Goal: Task Accomplishment & Management: Manage account settings

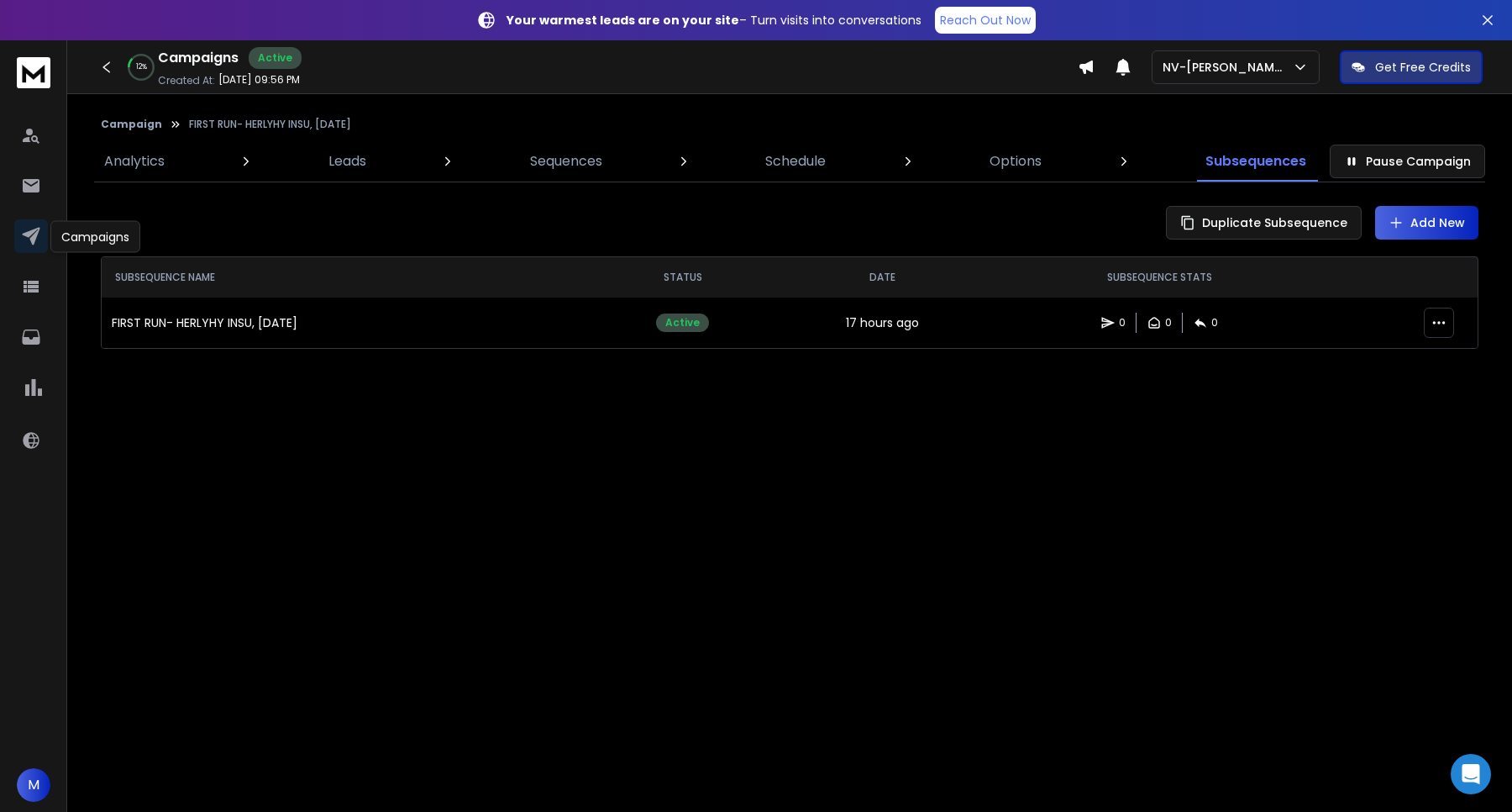
click at [27, 238] on icon at bounding box center [31, 236] width 20 height 20
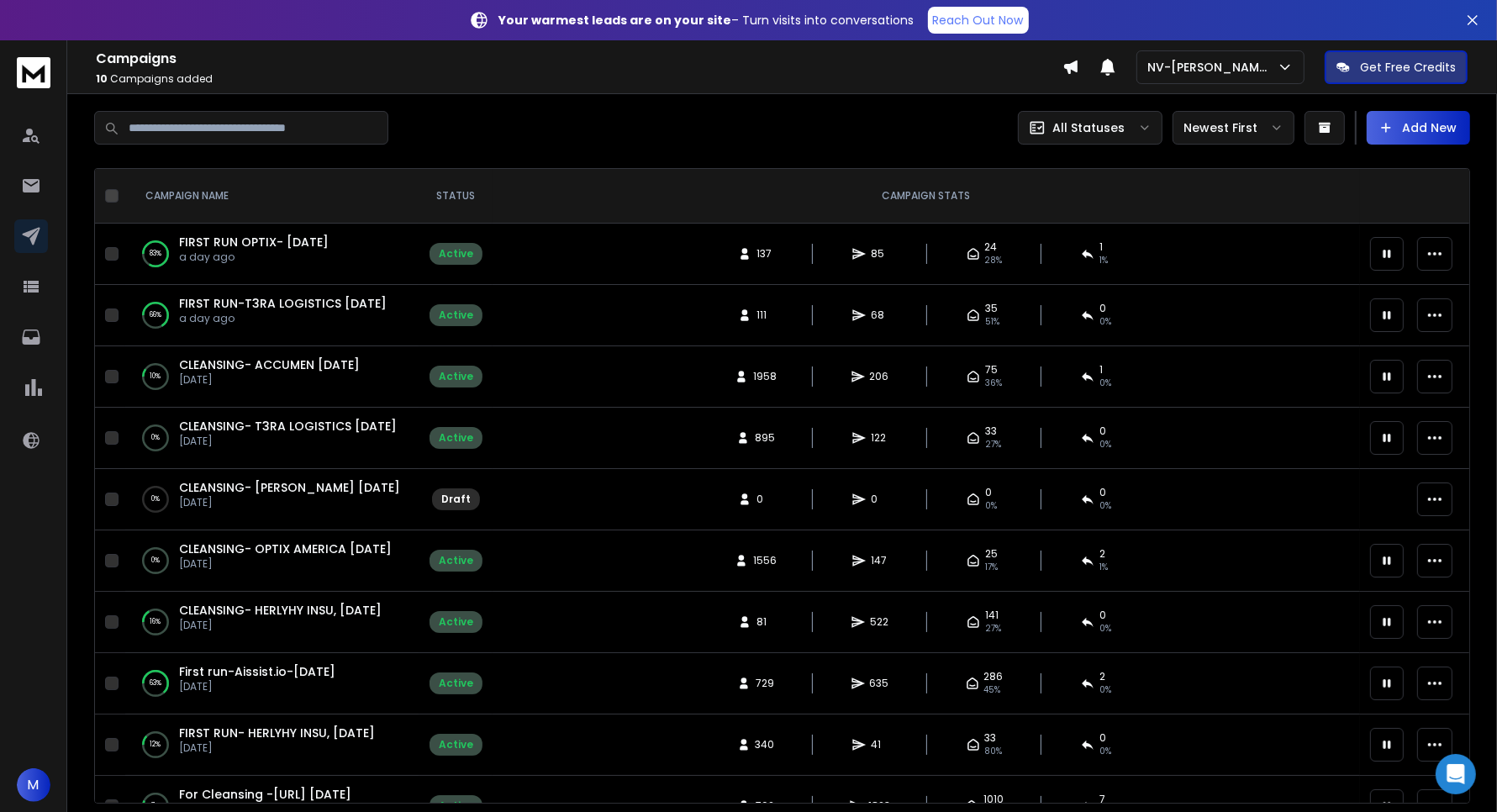
click at [273, 573] on div "CLEANSING- OPTIX AMERICA [DATE][DATE]" at bounding box center [285, 561] width 213 height 41
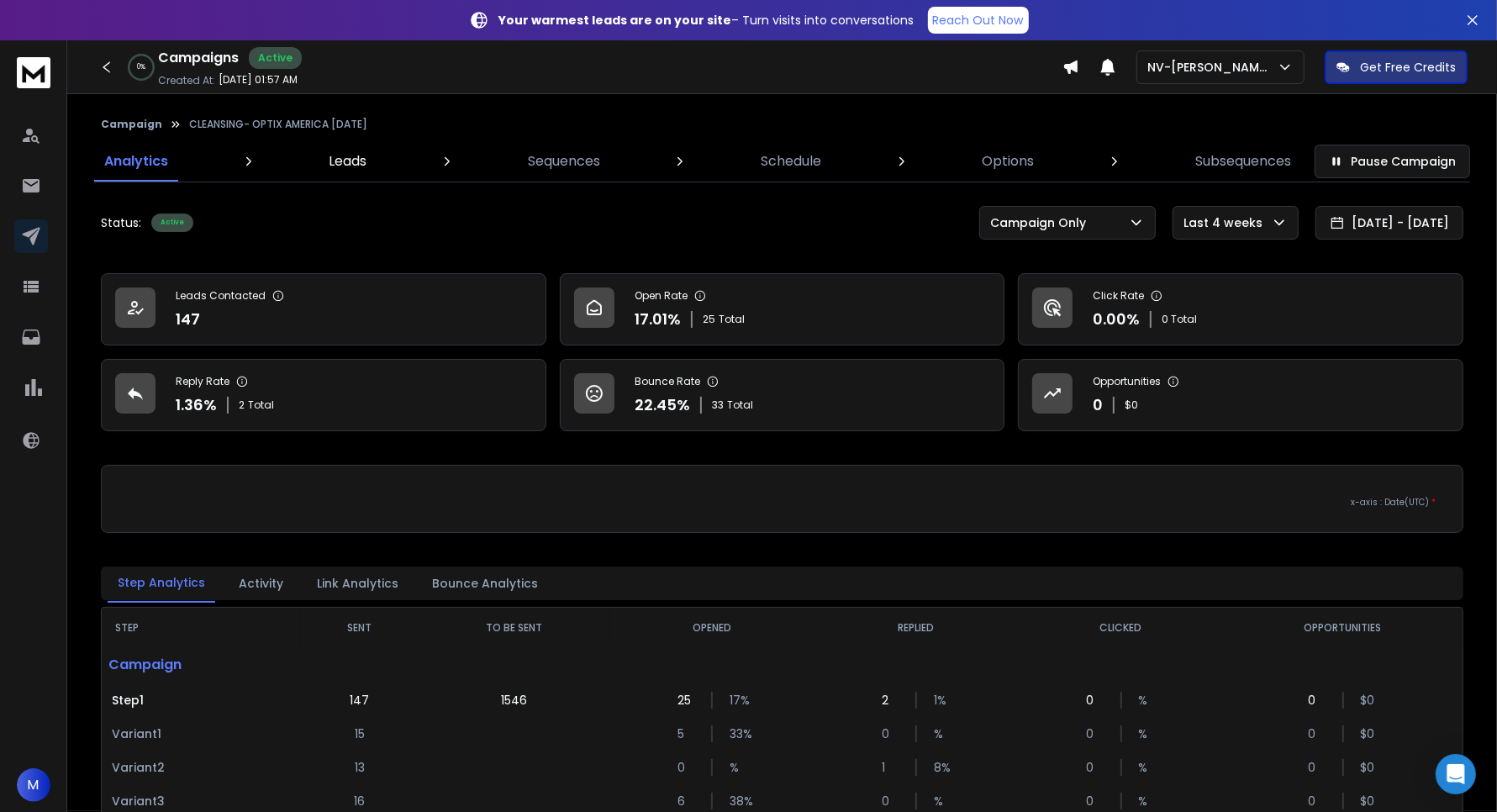
click at [338, 164] on p "Leads" at bounding box center [347, 161] width 38 height 20
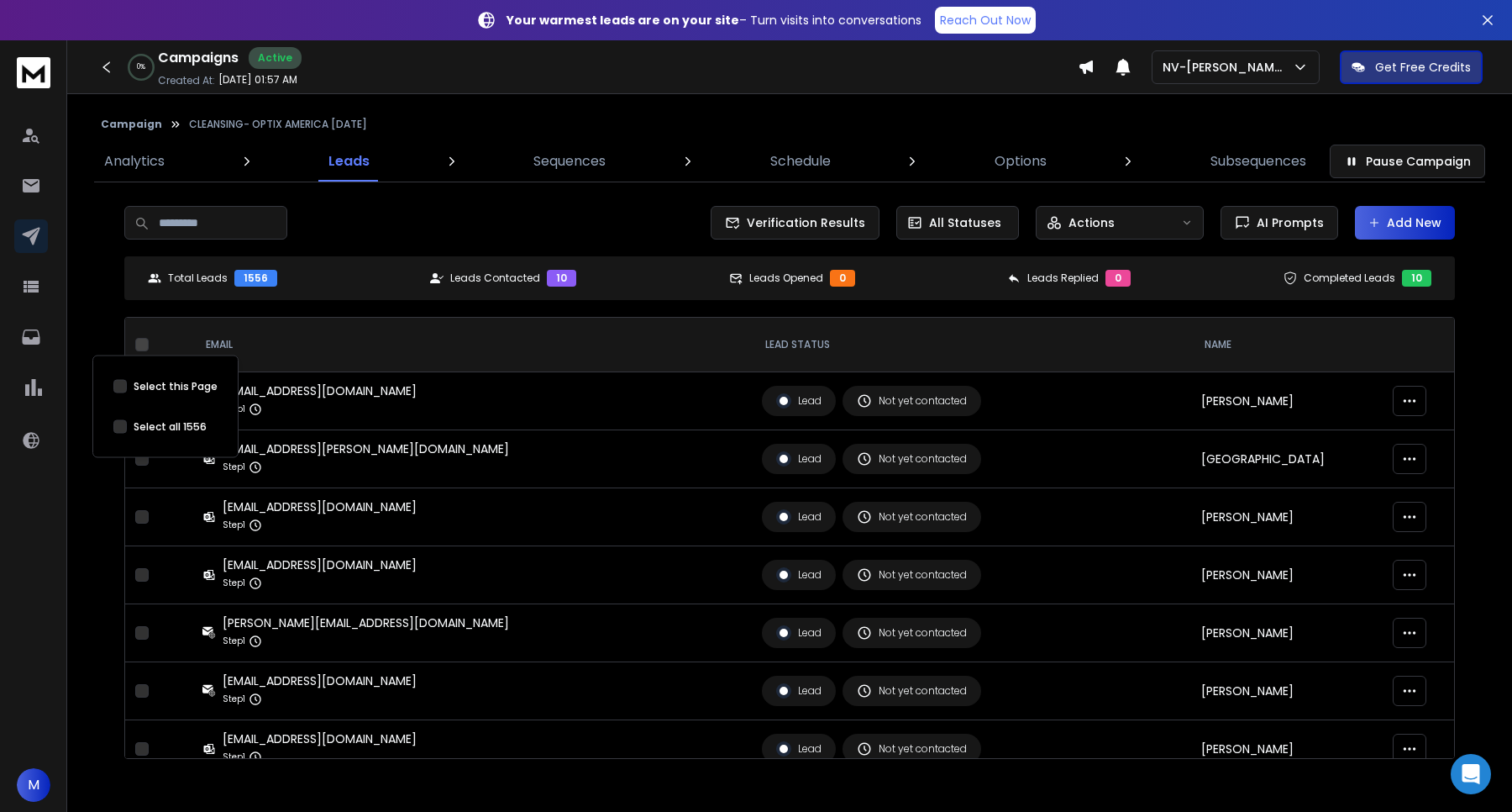
click at [137, 345] on button "Select this Page" at bounding box center [141, 344] width 13 height 13
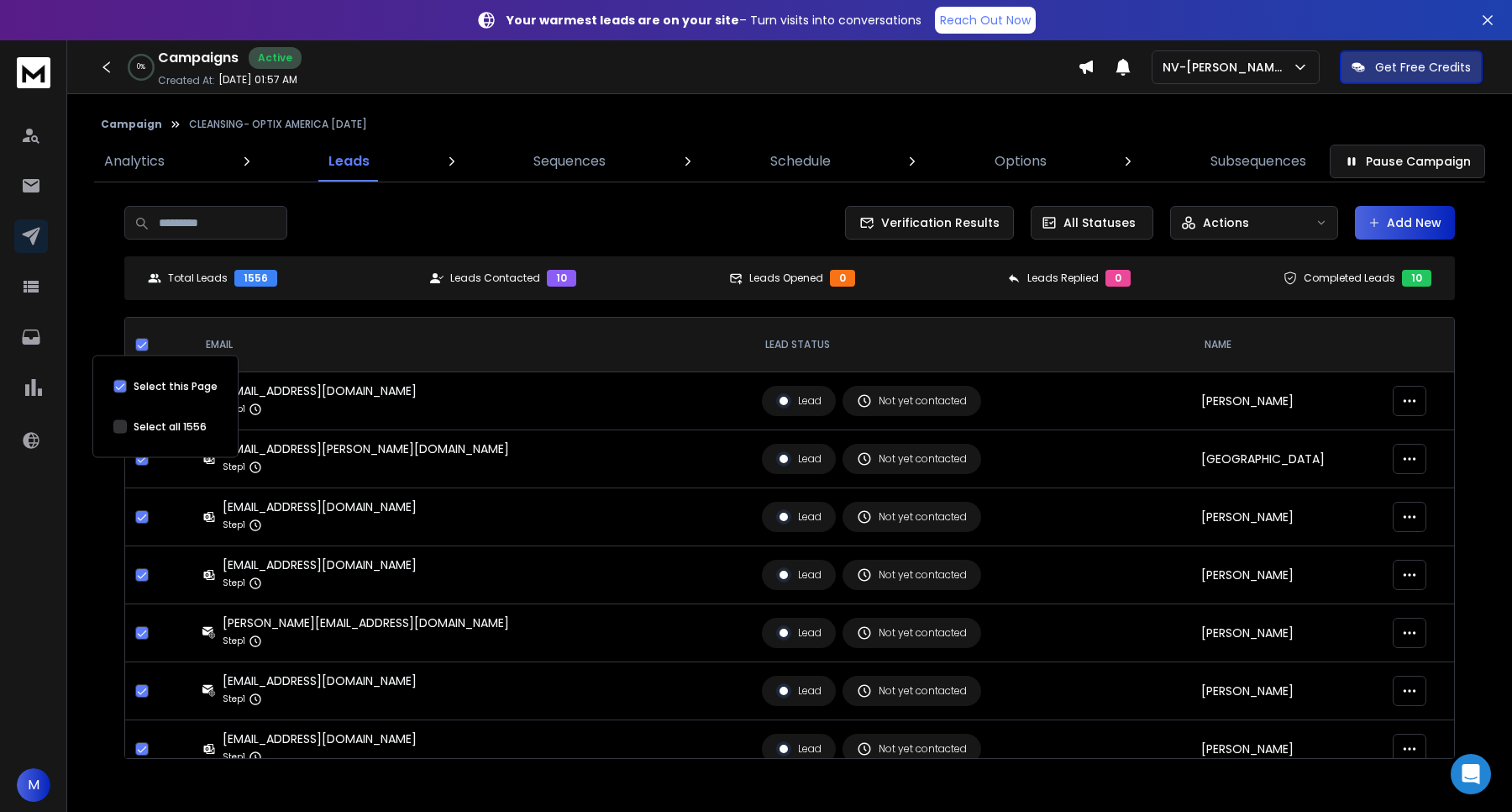
click at [116, 429] on button "Select this Page" at bounding box center [119, 427] width 13 height 13
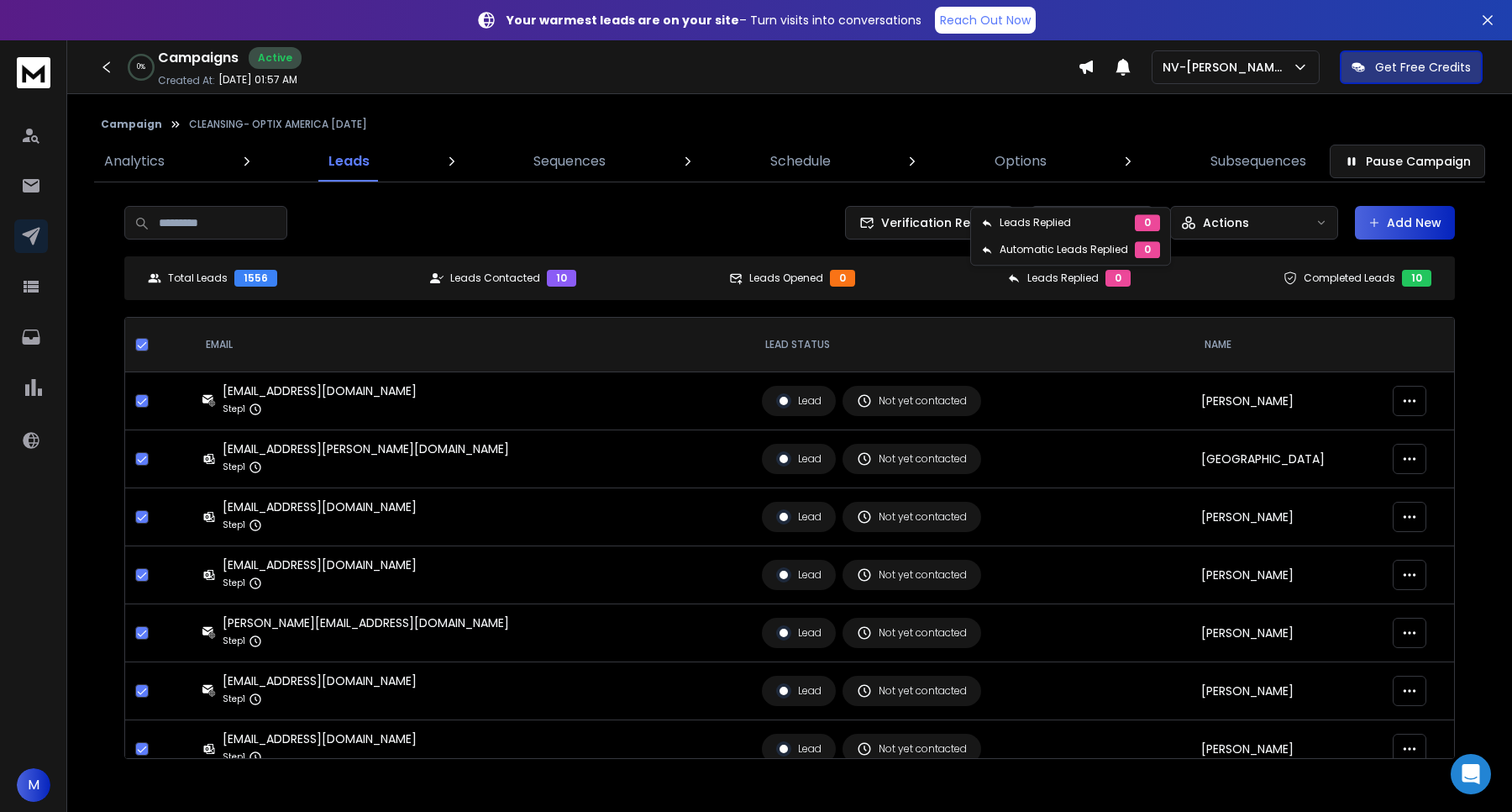
click at [1085, 230] on div "Leads Replied 0" at bounding box center [1070, 223] width 179 height 17
drag, startPoint x: 1081, startPoint y: 240, endPoint x: 1077, endPoint y: 231, distance: 9.8
click at [1080, 240] on div "Verification Results All Statuses Actions Add New Total Leads 1556 Leads Contac…" at bounding box center [790, 474] width 1331 height 536
drag, startPoint x: 1077, startPoint y: 229, endPoint x: 1070, endPoint y: 236, distance: 9.9
click at [1077, 228] on p "All Statuses" at bounding box center [1100, 223] width 72 height 17
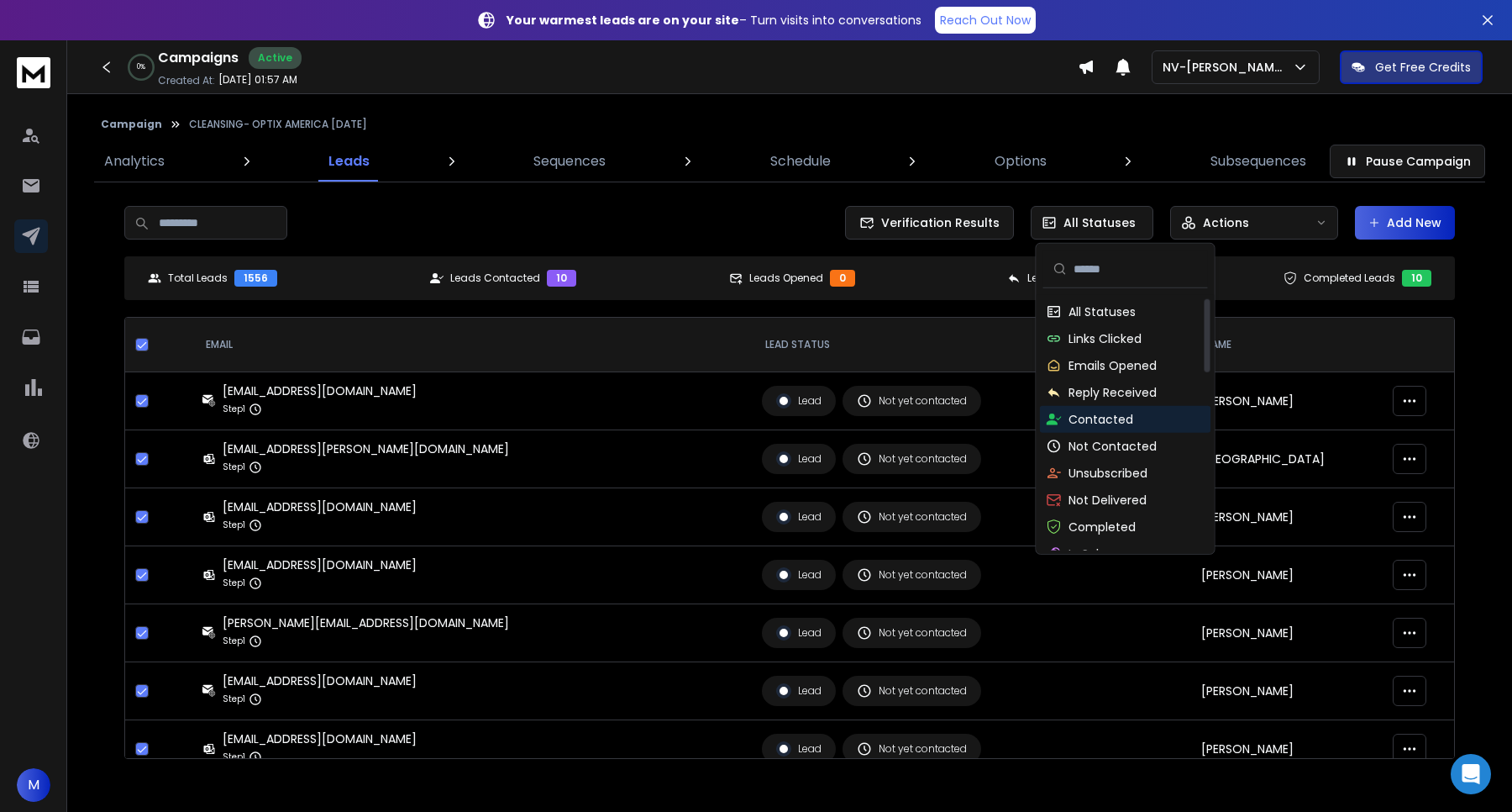
click at [1085, 417] on p "Contacted" at bounding box center [1100, 419] width 64 height 17
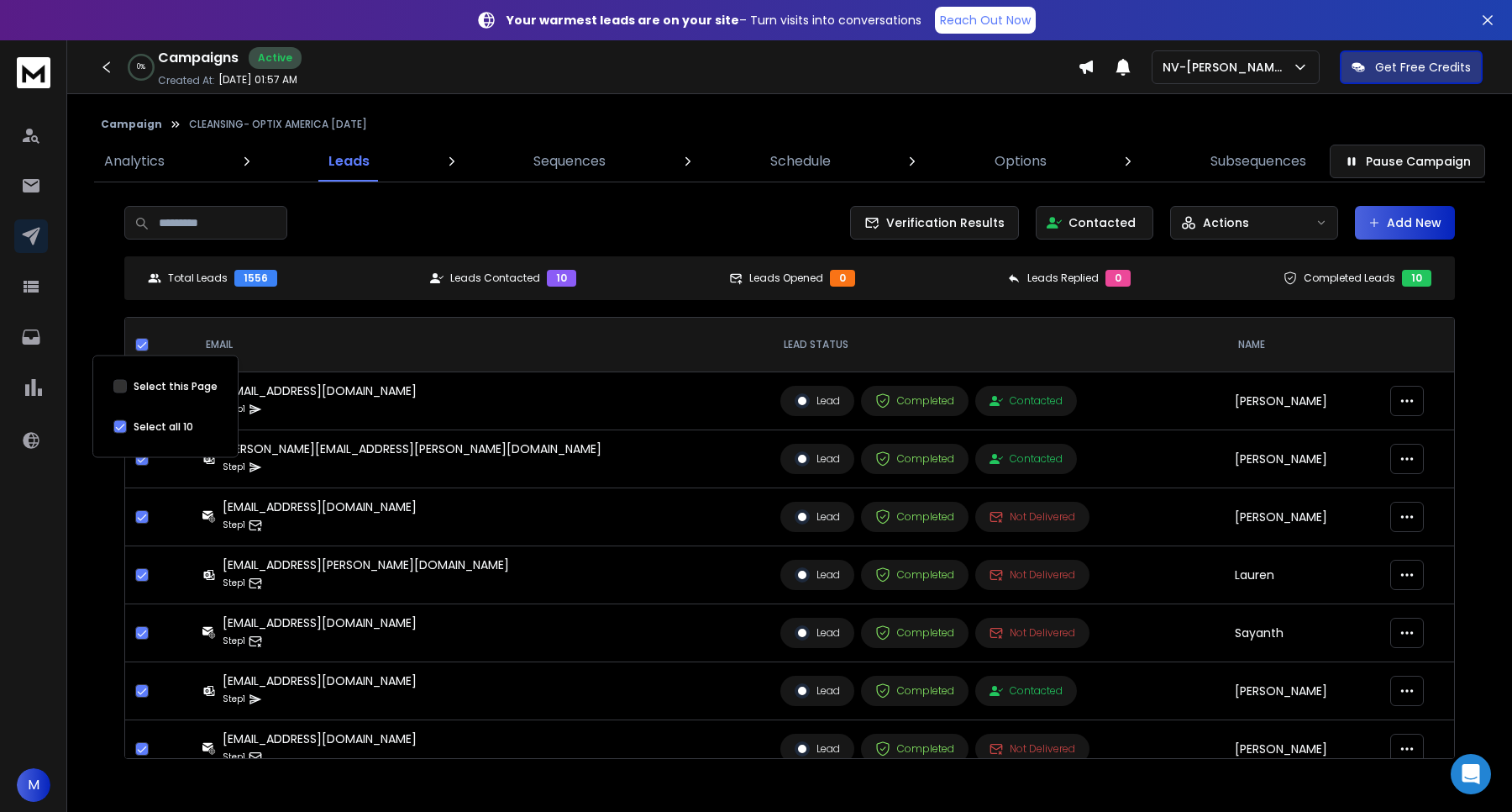
click at [141, 347] on button "Select this Page" at bounding box center [141, 344] width 13 height 13
click at [22, 242] on icon at bounding box center [31, 236] width 20 height 20
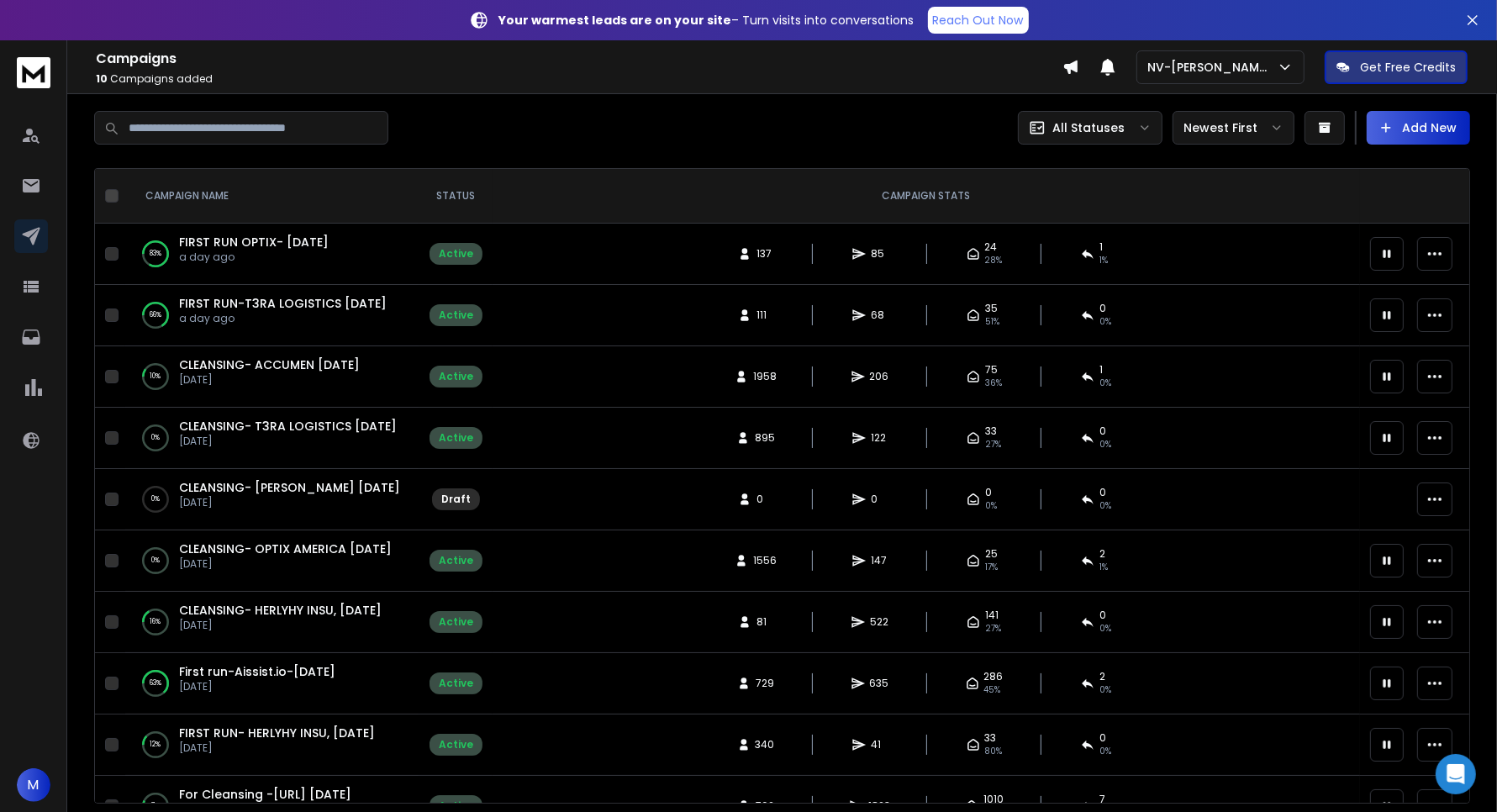
click at [277, 437] on p "[DATE]" at bounding box center [288, 441] width 217 height 13
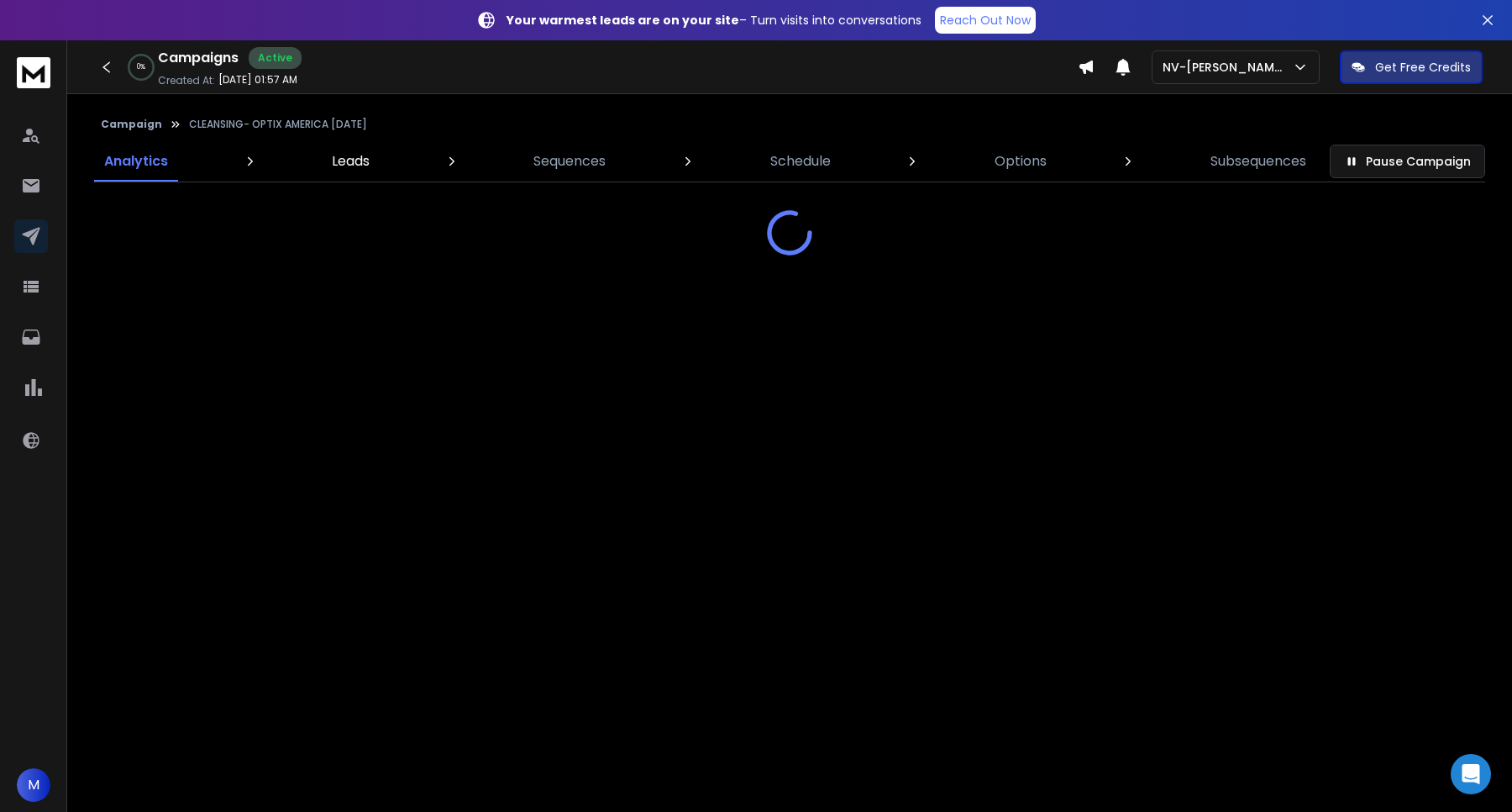
click at [359, 166] on p "Leads" at bounding box center [351, 161] width 38 height 20
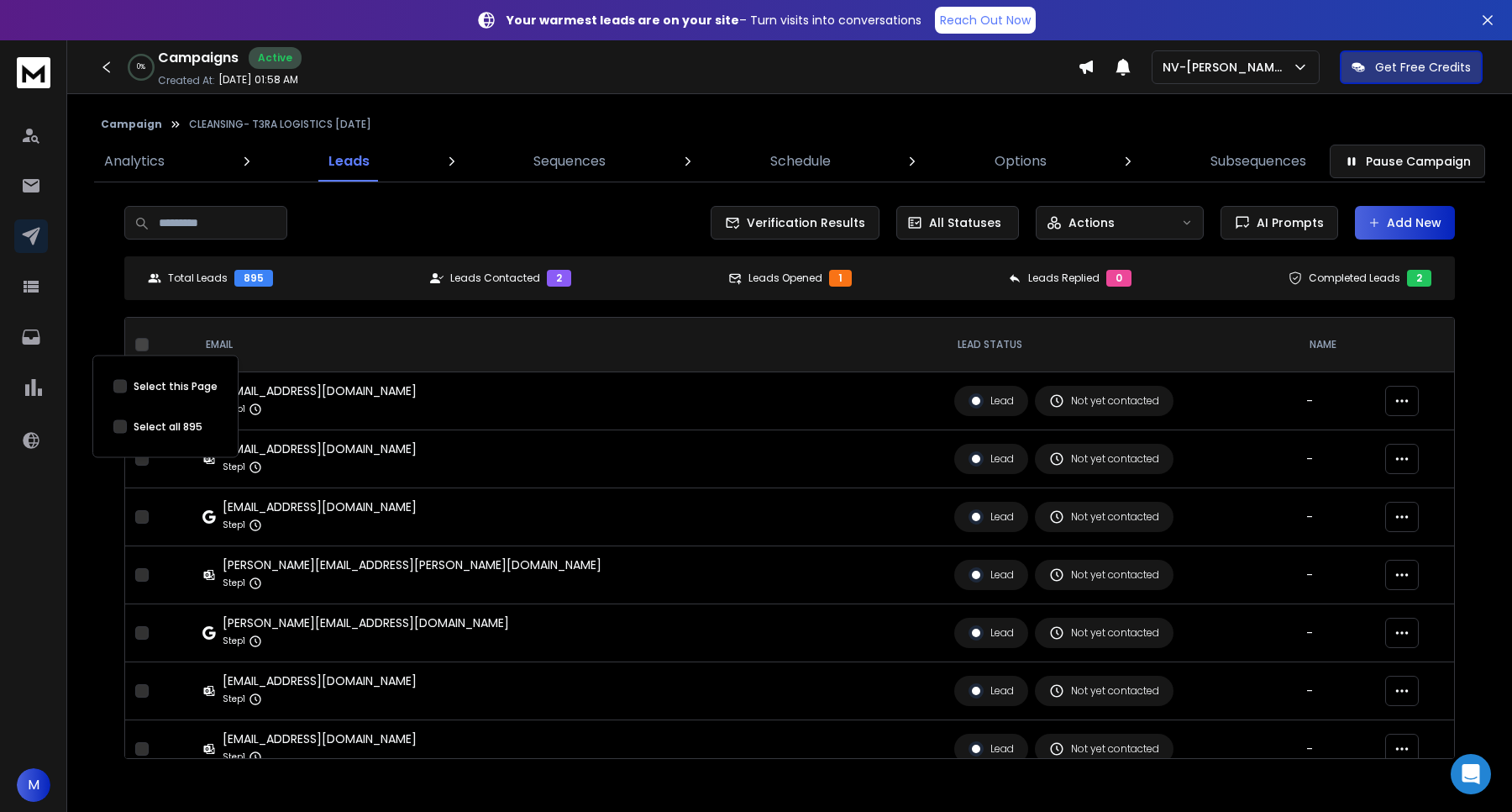
click at [124, 427] on button "Select this Page" at bounding box center [119, 427] width 13 height 13
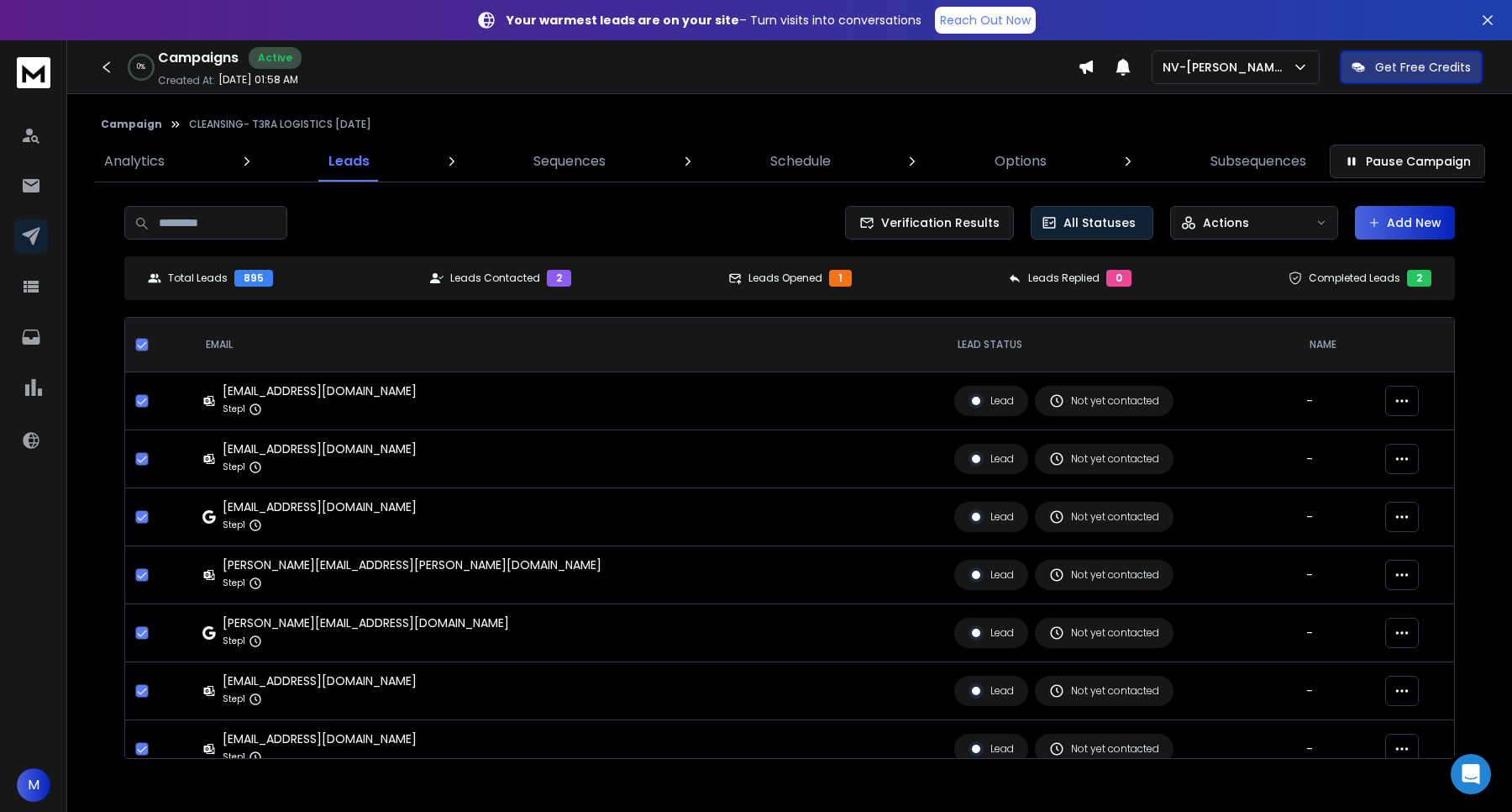
click at [1047, 216] on button "All Statuses" at bounding box center [1092, 223] width 123 height 34
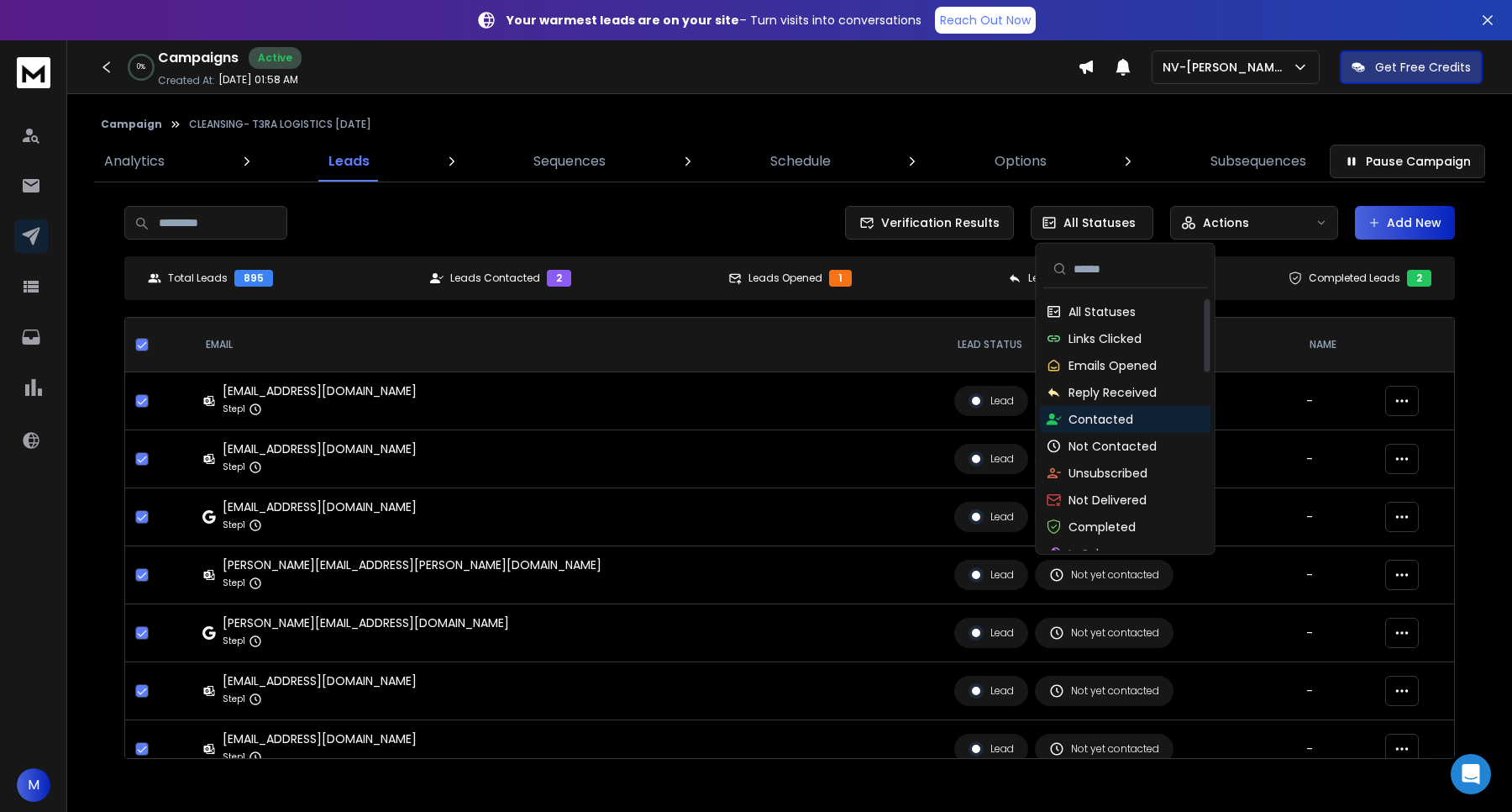
click at [1085, 417] on p "Contacted" at bounding box center [1100, 419] width 64 height 17
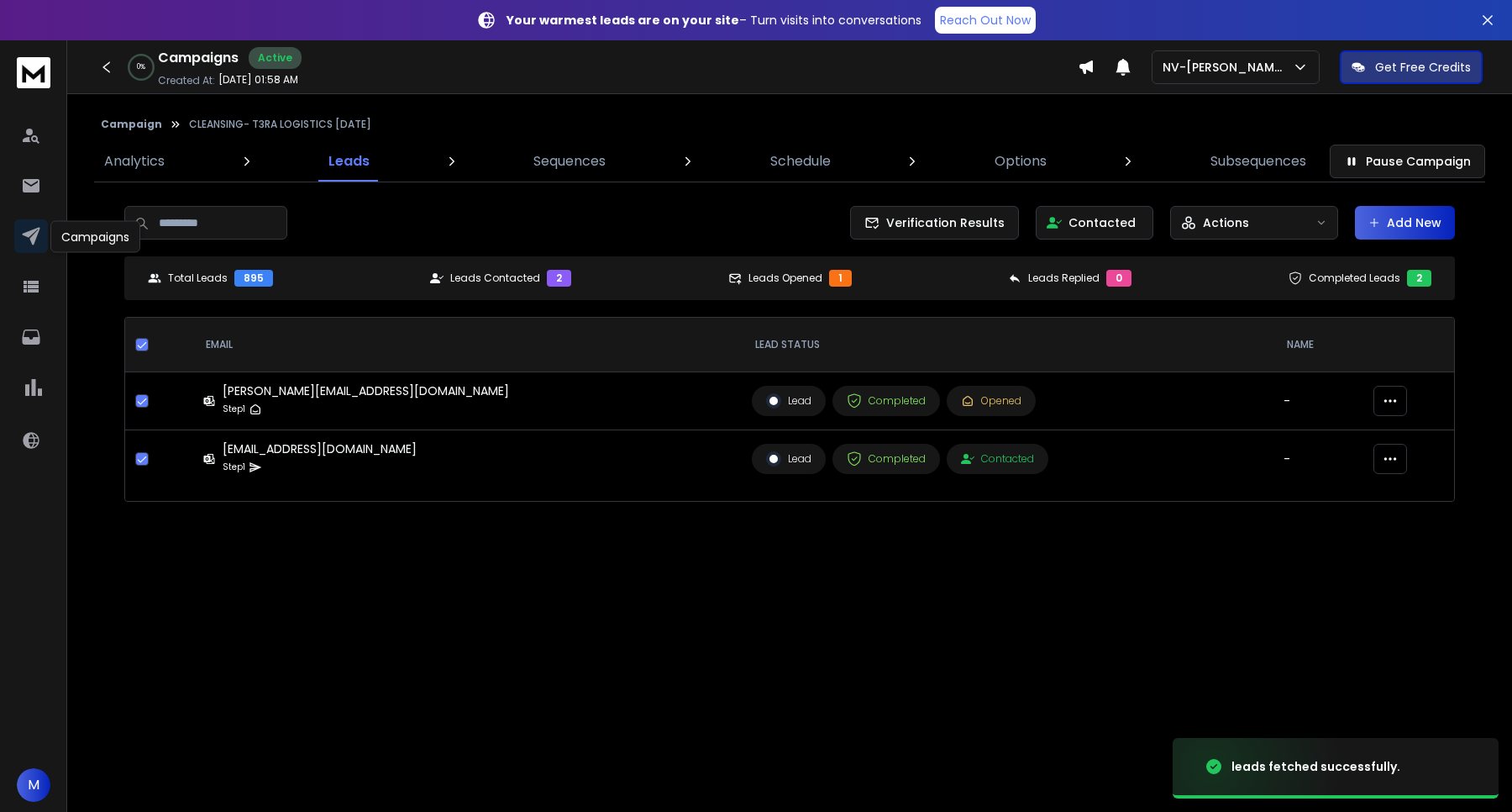
click at [36, 228] on icon at bounding box center [31, 236] width 20 height 20
